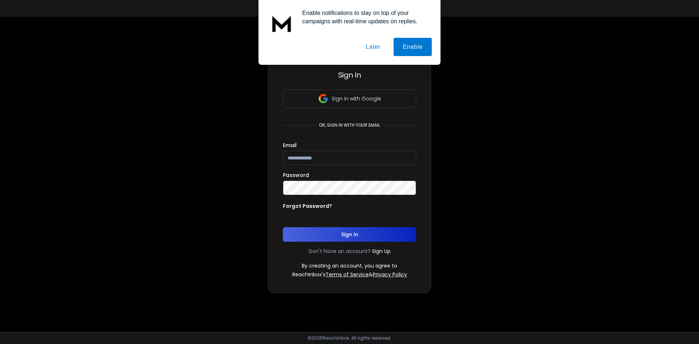
click at [367, 159] on input "email" at bounding box center [349, 158] width 133 height 15
click at [414, 51] on button "Enable" at bounding box center [413, 47] width 38 height 18
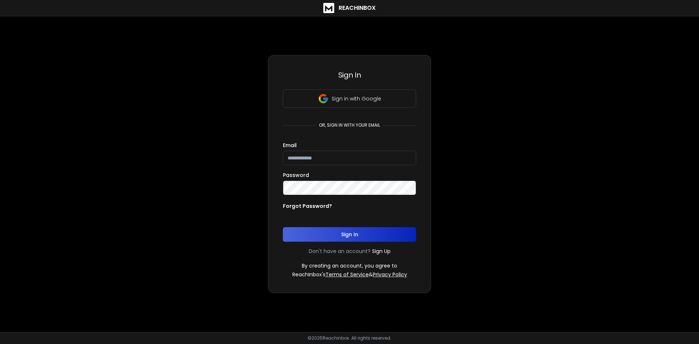
click at [312, 160] on input "email" at bounding box center [349, 158] width 133 height 15
click at [349, 95] on p "Sign in with Google" at bounding box center [357, 98] width 50 height 7
type input "**********"
click at [345, 235] on button "Sign In" at bounding box center [349, 234] width 133 height 15
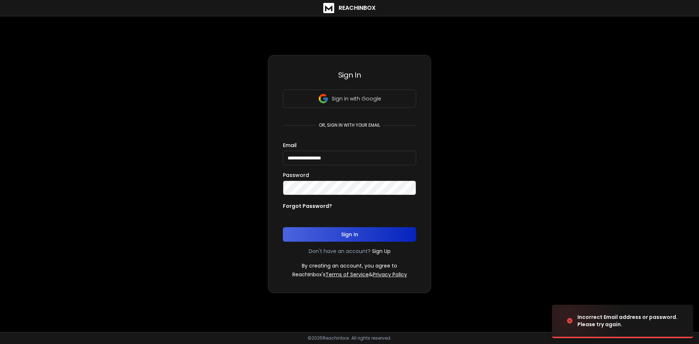
click at [413, 188] on div at bounding box center [409, 188] width 11 height 7
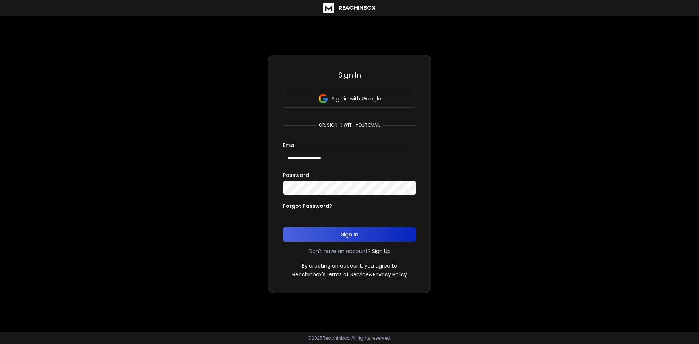
click at [283, 227] on button "Sign In" at bounding box center [349, 234] width 133 height 15
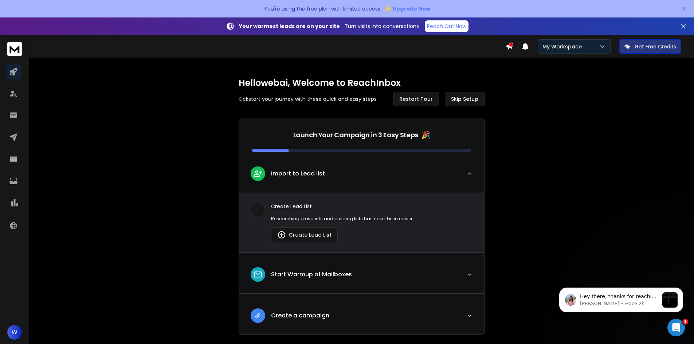
click at [568, 45] on p "My Workspace" at bounding box center [563, 46] width 42 height 7
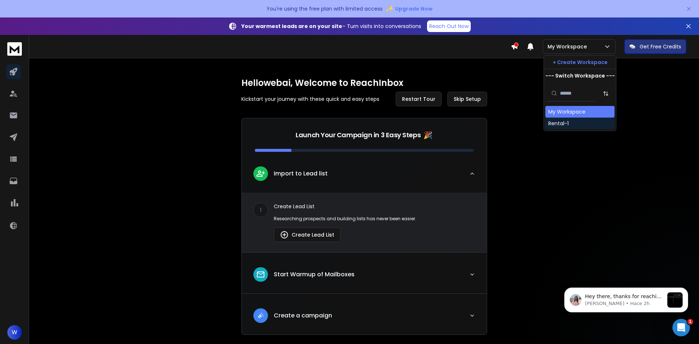
click at [576, 126] on div "Rental-1" at bounding box center [580, 124] width 69 height 12
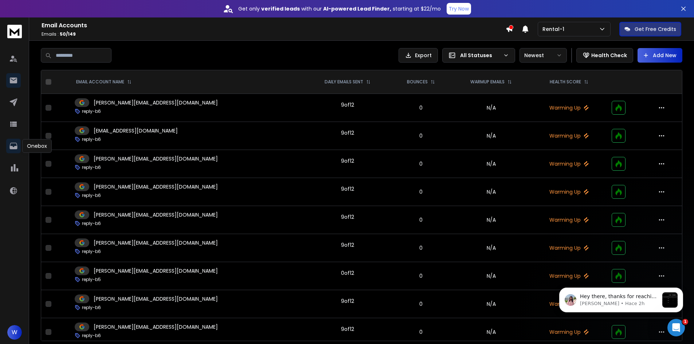
click at [13, 146] on icon at bounding box center [13, 146] width 9 height 9
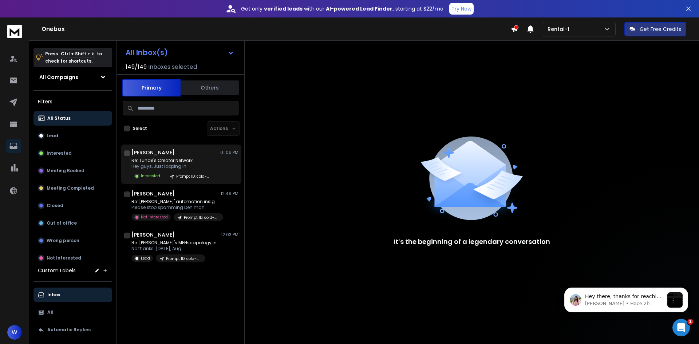
click at [164, 166] on p "Hey guys, Just looping in" at bounding box center [174, 167] width 84 height 6
